Goal: Task Accomplishment & Management: Manage account settings

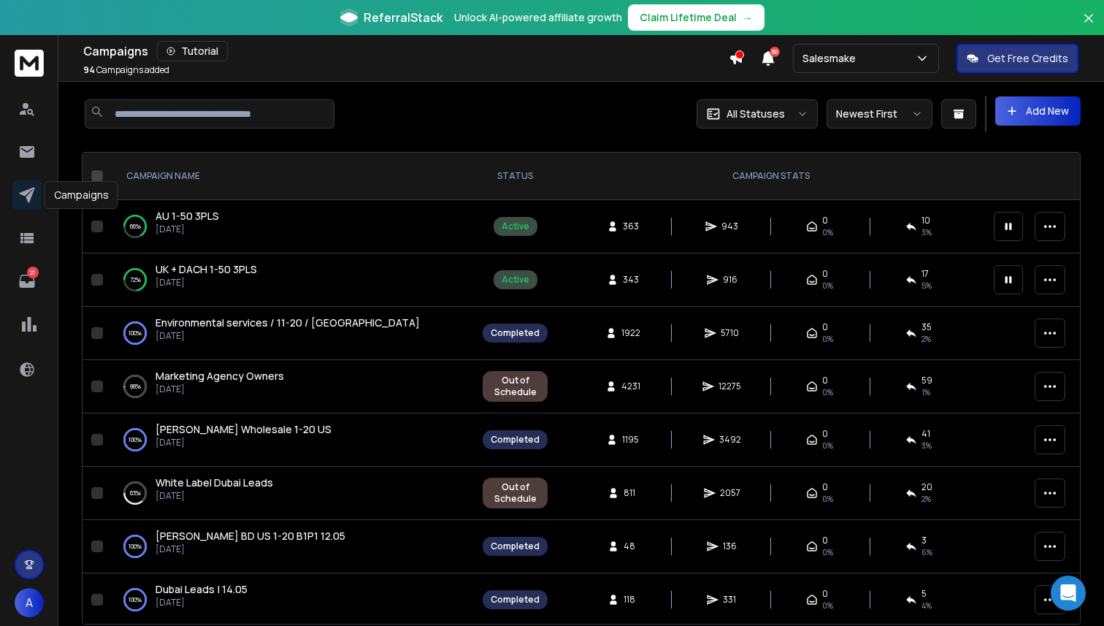
click at [34, 192] on icon at bounding box center [27, 195] width 18 height 18
click at [31, 153] on icon at bounding box center [27, 152] width 15 height 12
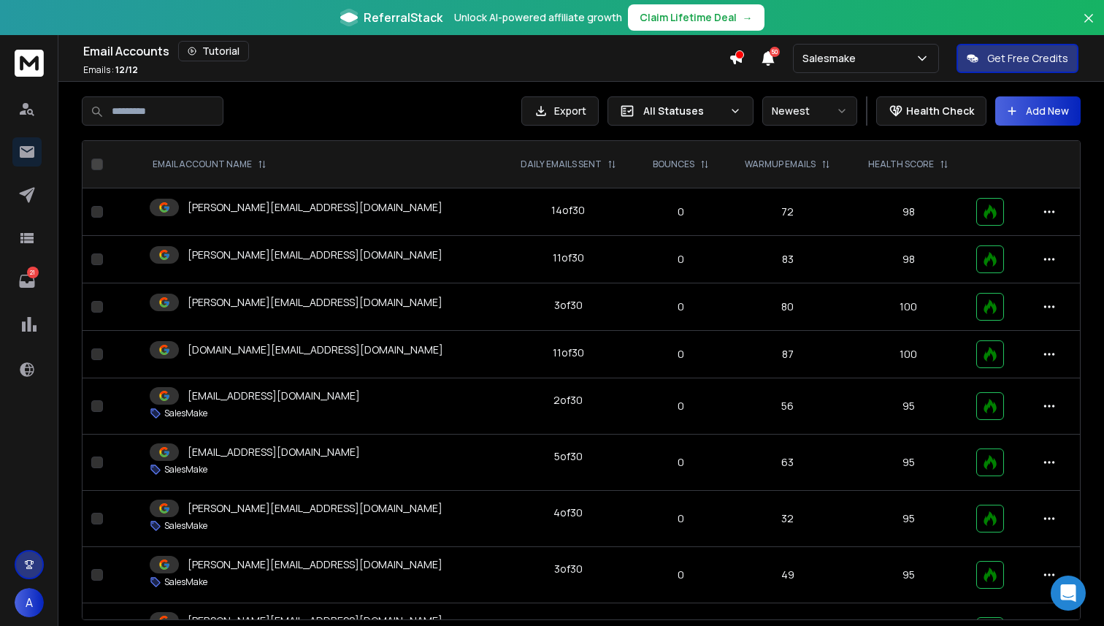
click at [173, 112] on input at bounding box center [153, 110] width 142 height 29
click at [871, 63] on div "Salesmake" at bounding box center [866, 58] width 127 height 15
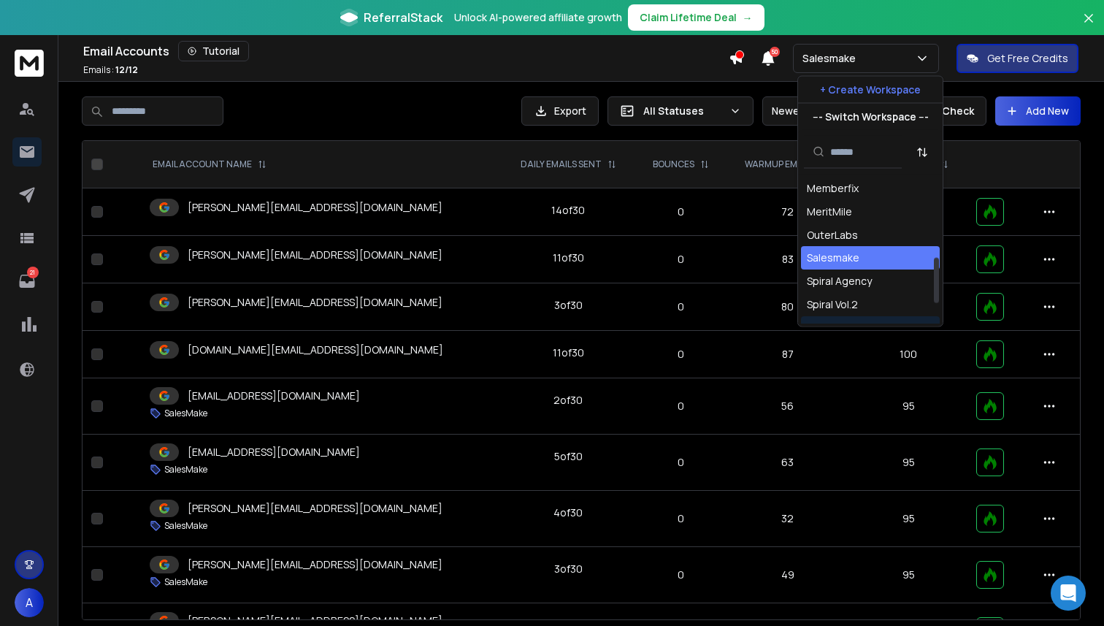
scroll to position [253, 0]
click at [841, 242] on div "OuterLabs" at bounding box center [832, 239] width 51 height 15
